Goal: Communication & Community: Answer question/provide support

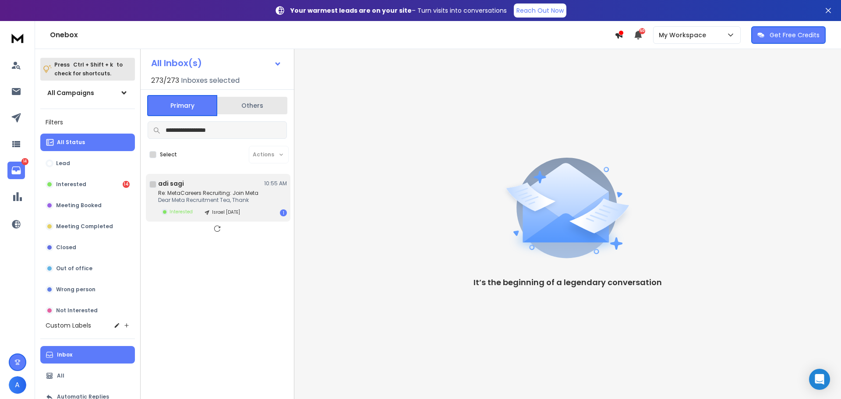
type input "**********"
click at [219, 202] on p "Dear Meta Recruitment Tea, Thank" at bounding box center [208, 200] width 100 height 7
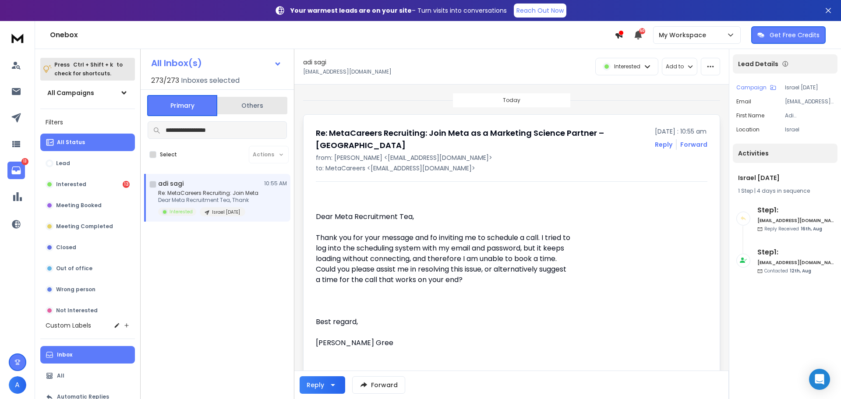
click at [320, 341] on p "[PERSON_NAME] Gree" at bounding box center [444, 343] width 256 height 11
drag, startPoint x: 320, startPoint y: 341, endPoint x: 351, endPoint y: 344, distance: 31.3
click at [351, 344] on p "[PERSON_NAME] Gree" at bounding box center [444, 343] width 256 height 11
click at [376, 275] on p "Thank you for your message and fo inviting me to schedule a call. I tried to lo…" at bounding box center [444, 259] width 256 height 53
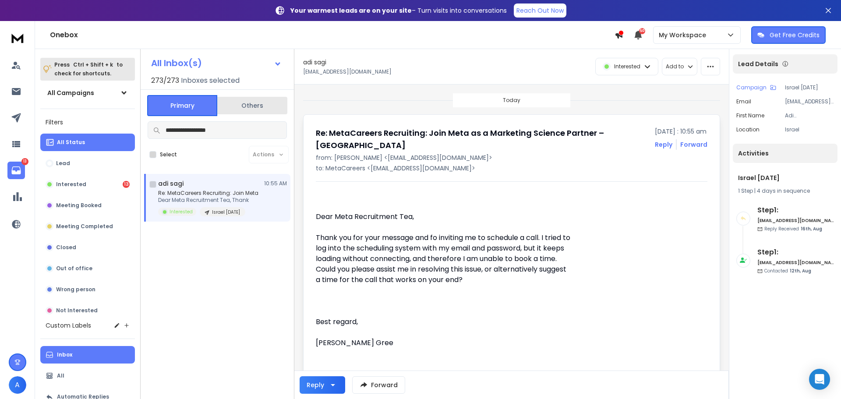
click at [233, 253] on div "adi sagi 10:55 AM Re: MetaCareers Recruiting: Join Meta Dear Meta Recruitment T…" at bounding box center [217, 243] width 153 height 142
click at [312, 383] on div "Reply" at bounding box center [316, 385] width 18 height 9
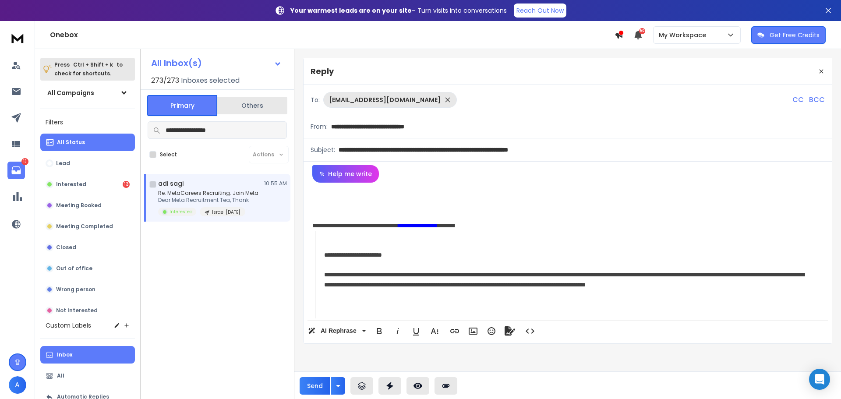
click at [203, 240] on div "adi sagi 10:55 AM Re: MetaCareers Recruiting: Join Meta Dear Meta Recruitment T…" at bounding box center [217, 243] width 153 height 142
click at [366, 208] on div at bounding box center [566, 206] width 508 height 10
click at [250, 201] on p "Dear Meta Recruitment Tea, Thank" at bounding box center [208, 200] width 100 height 7
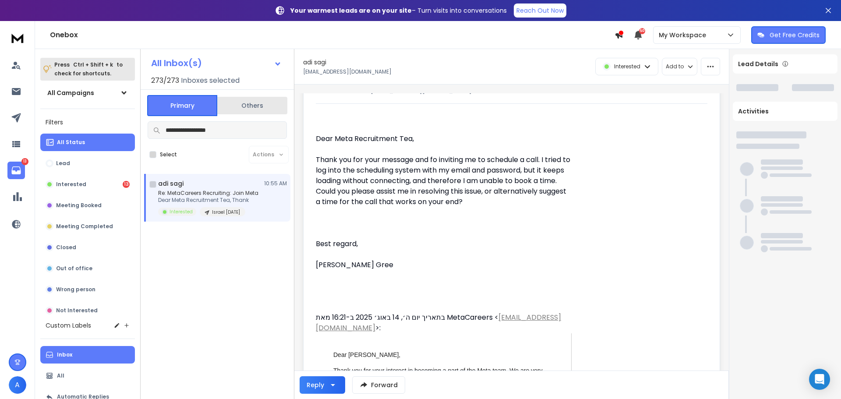
scroll to position [88, 0]
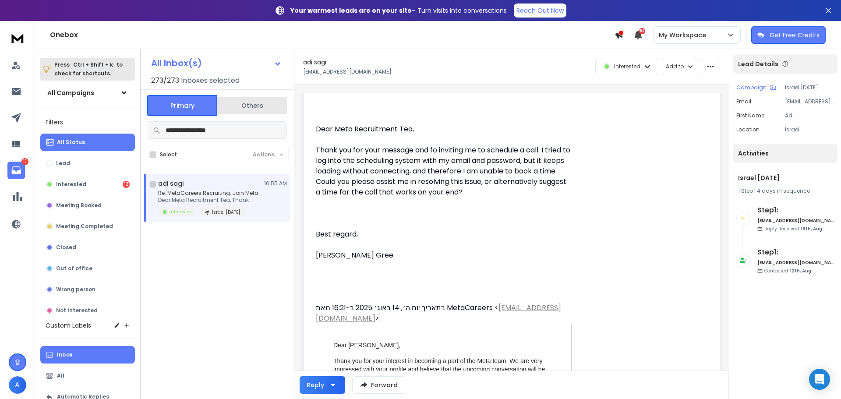
click at [324, 258] on p "[PERSON_NAME] Gree" at bounding box center [444, 255] width 256 height 11
drag, startPoint x: 324, startPoint y: 258, endPoint x: 363, endPoint y: 258, distance: 39.4
click at [363, 258] on p "[PERSON_NAME] Gree" at bounding box center [444, 255] width 256 height 11
click at [308, 380] on div "Reply" at bounding box center [323, 385] width 32 height 11
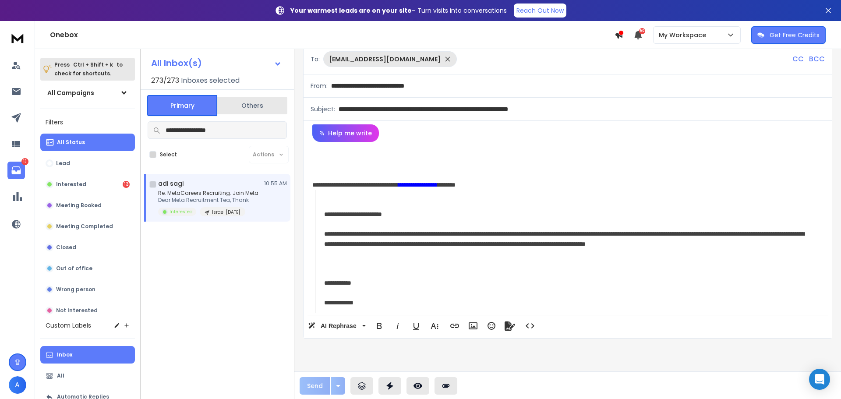
scroll to position [0, 0]
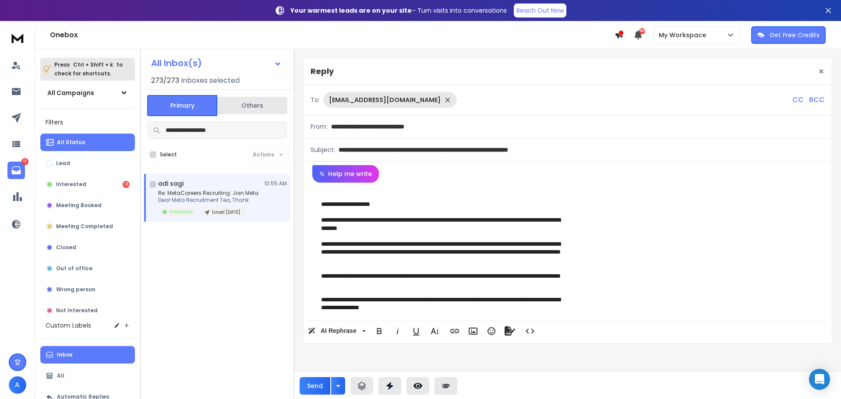
click at [345, 201] on div "**********" at bounding box center [443, 204] width 245 height 8
drag, startPoint x: 345, startPoint y: 201, endPoint x: 366, endPoint y: 202, distance: 21.0
click at [366, 202] on div "**********" at bounding box center [443, 204] width 245 height 8
click at [300, 377] on button "Send" at bounding box center [315, 386] width 31 height 18
